Goal: Check status: Check status

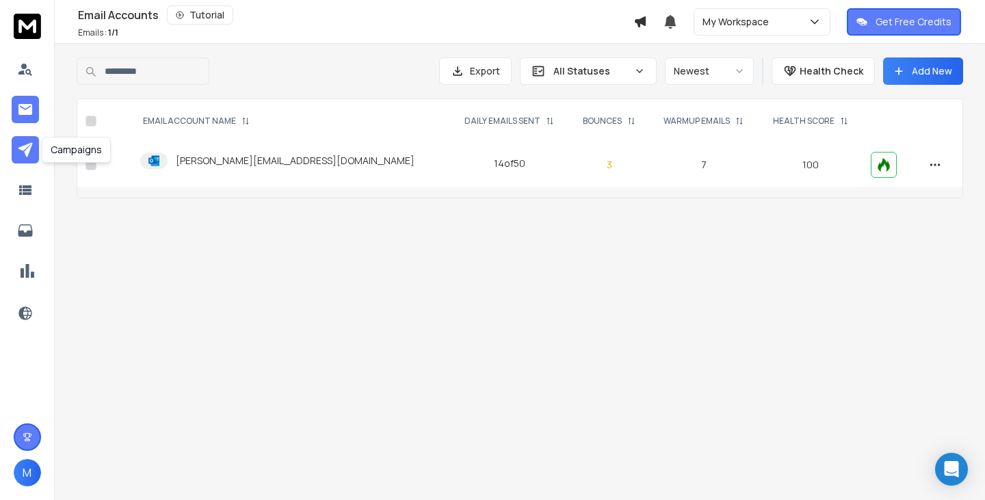
click at [31, 148] on icon at bounding box center [25, 150] width 16 height 16
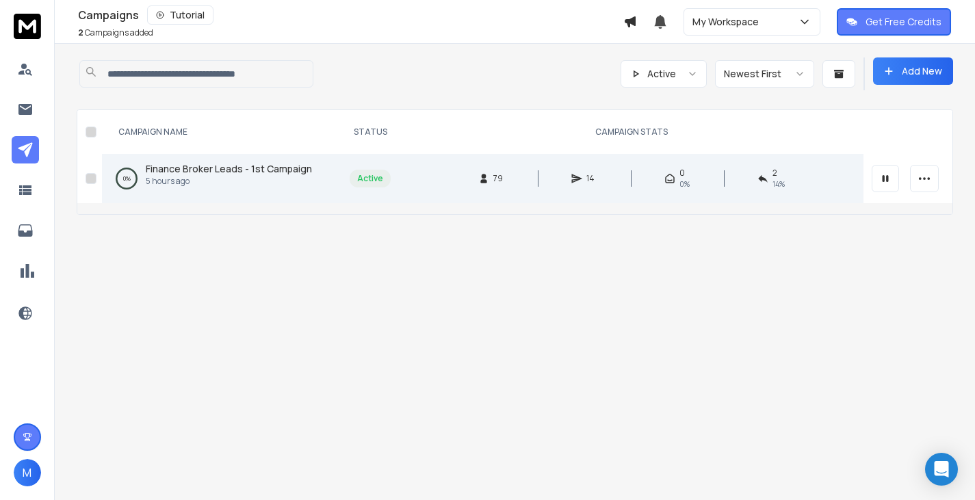
click at [259, 172] on span "Finance Broker Leads - 1st Campaign" at bounding box center [229, 168] width 166 height 13
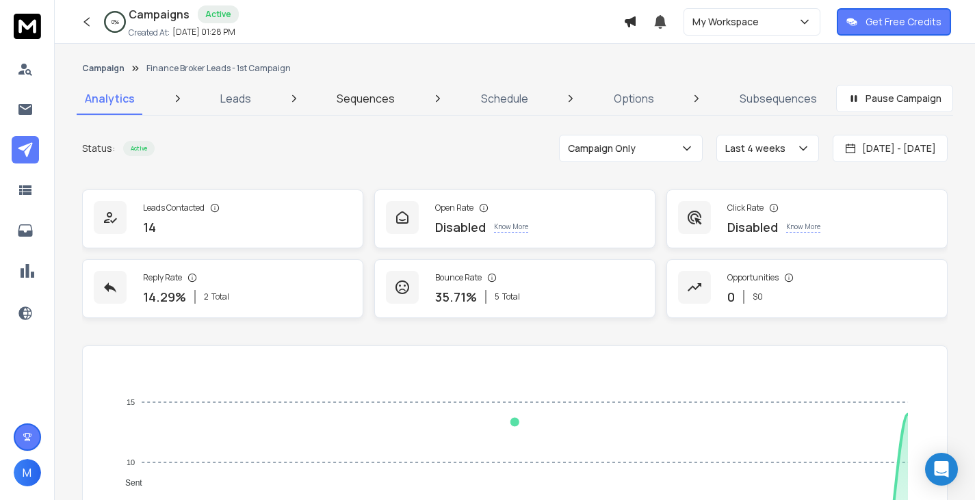
click at [368, 96] on p "Sequences" at bounding box center [366, 98] width 58 height 16
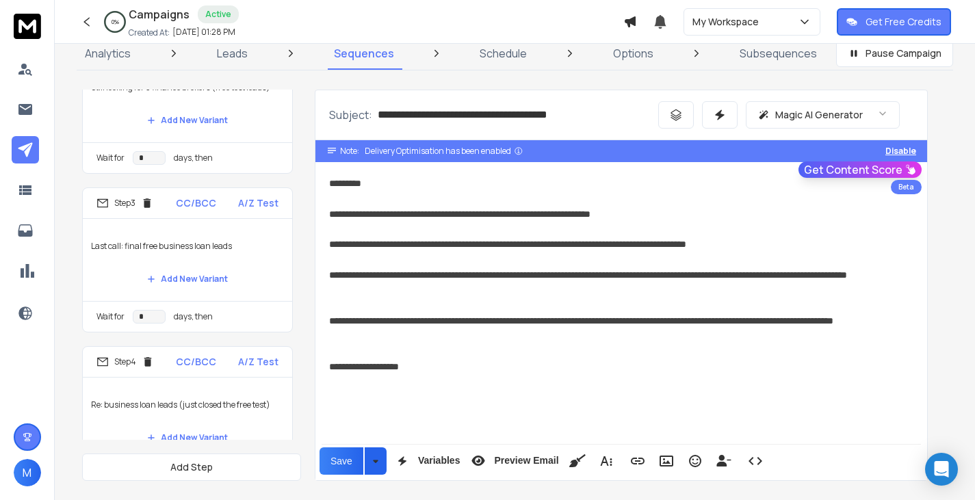
scroll to position [241, 0]
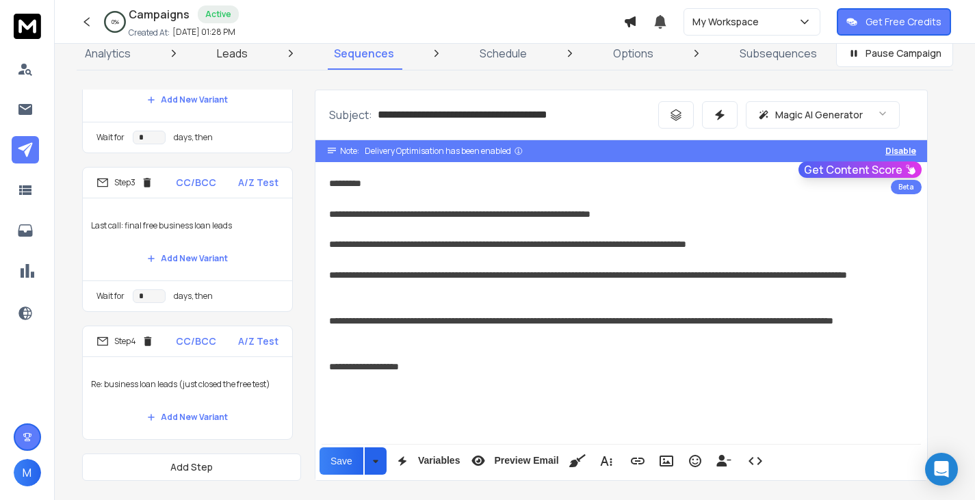
click at [231, 57] on p "Leads" at bounding box center [232, 53] width 31 height 16
